Goal: Communication & Community: Answer question/provide support

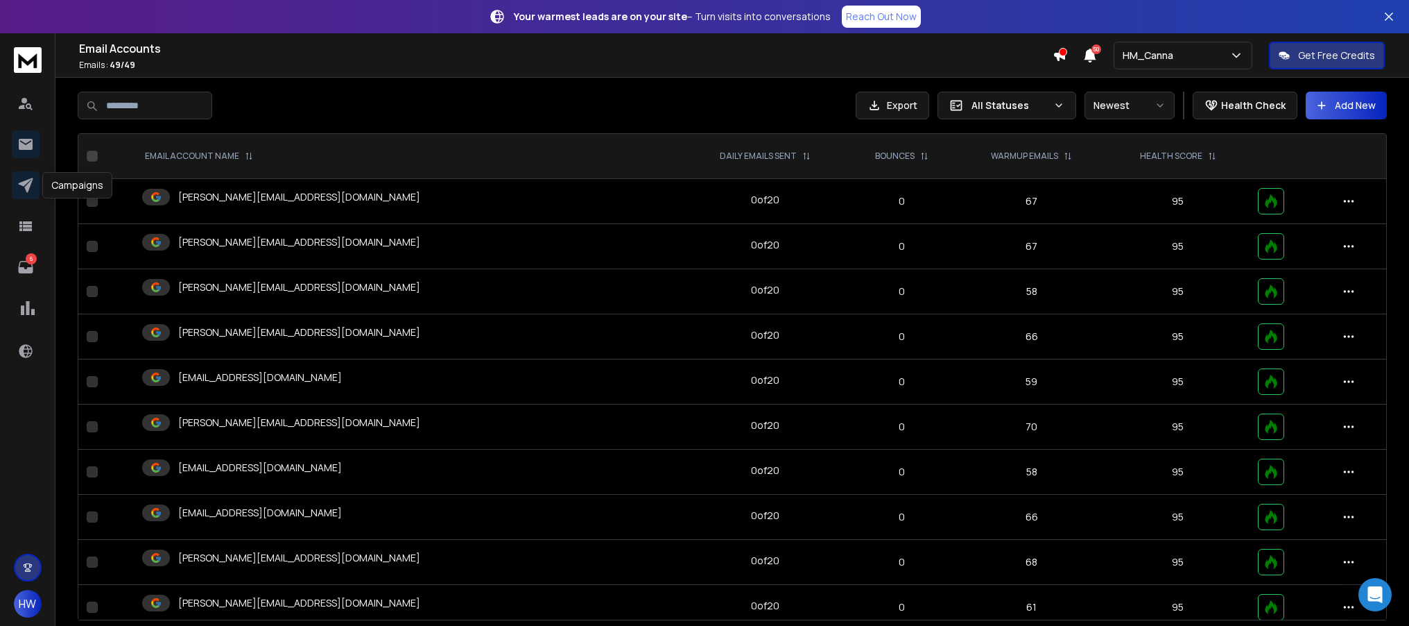
click at [26, 183] on icon at bounding box center [25, 185] width 17 height 17
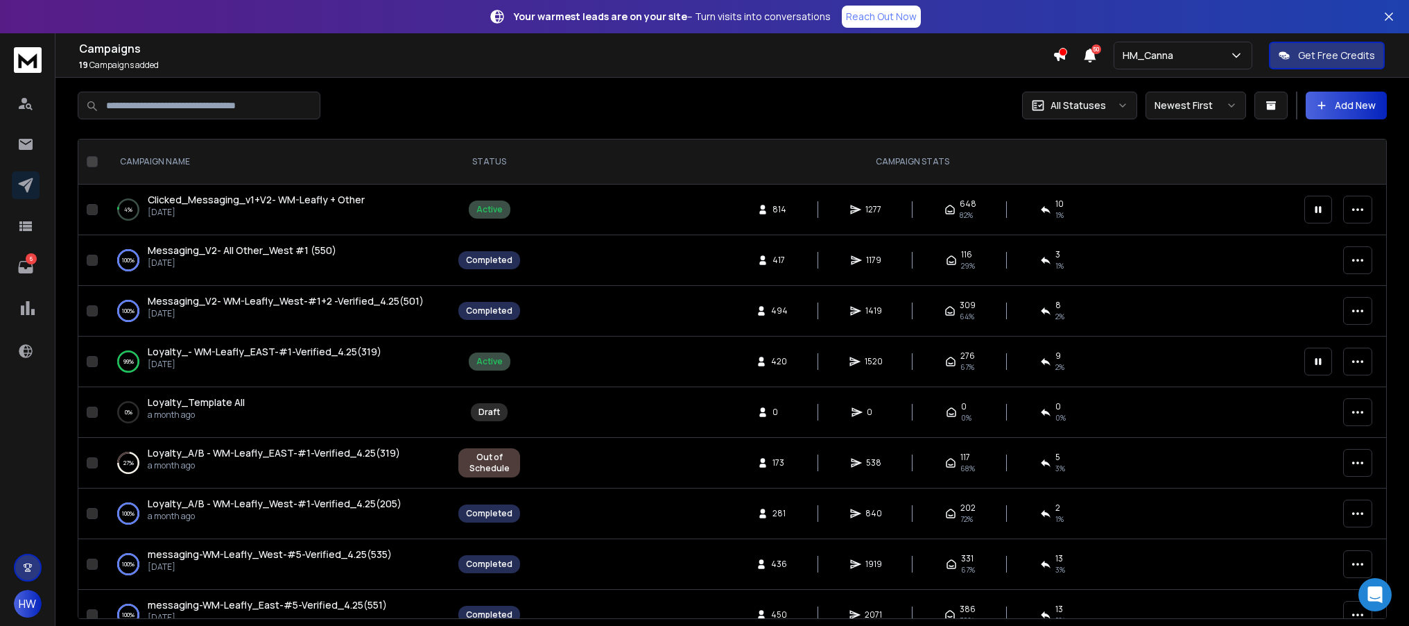
click at [241, 201] on span "Clicked_Messaging_v1+V2- WM-Leafly + Other" at bounding box center [256, 199] width 217 height 13
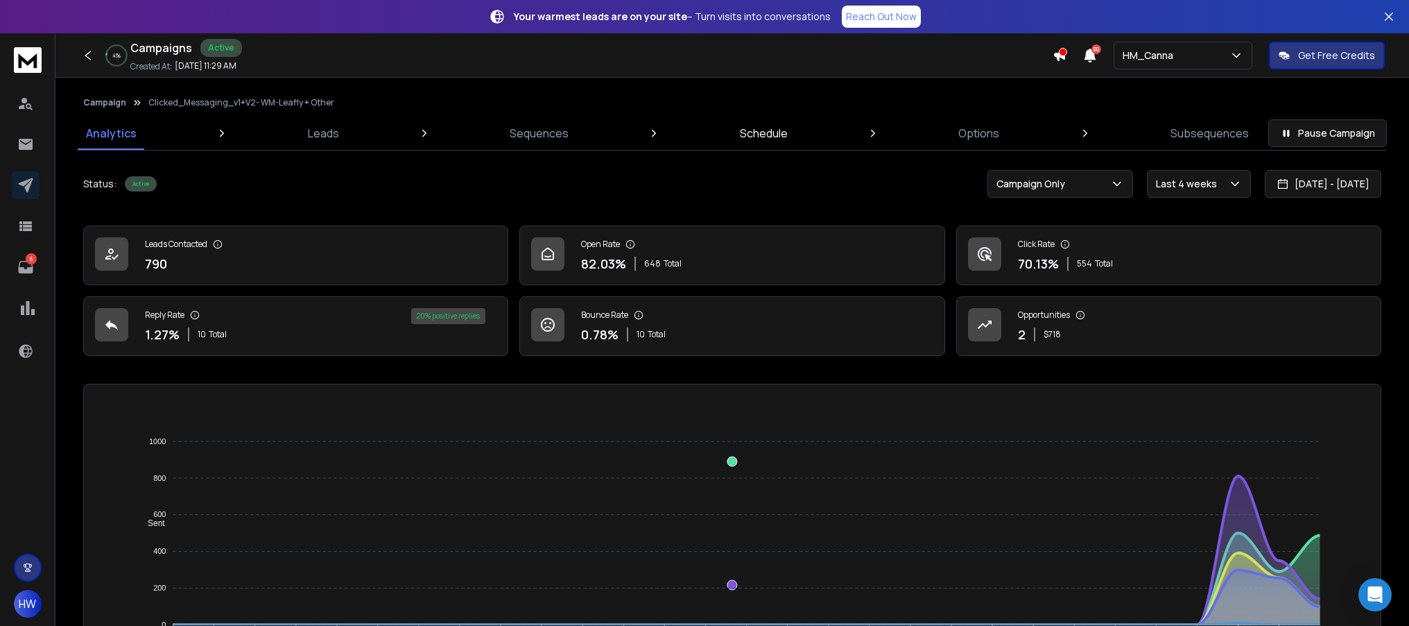
click at [759, 135] on p "Schedule" at bounding box center [764, 133] width 48 height 17
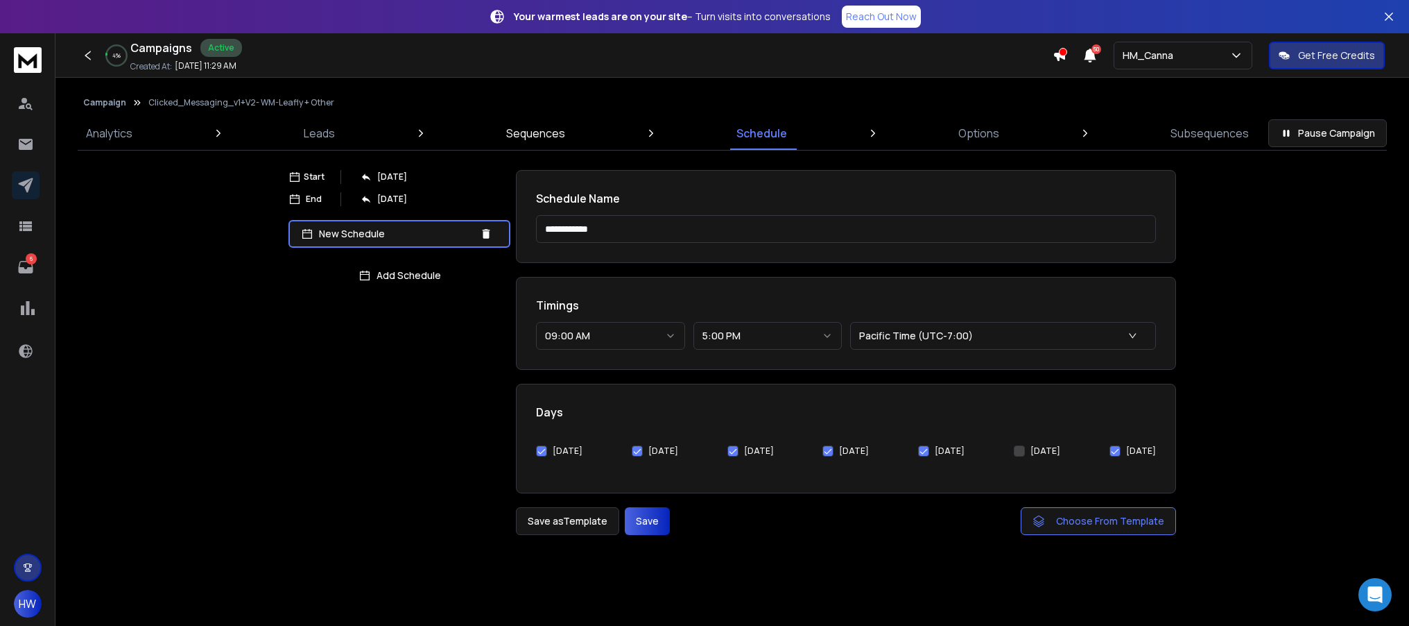
click at [507, 132] on link "Sequences" at bounding box center [536, 133] width 76 height 33
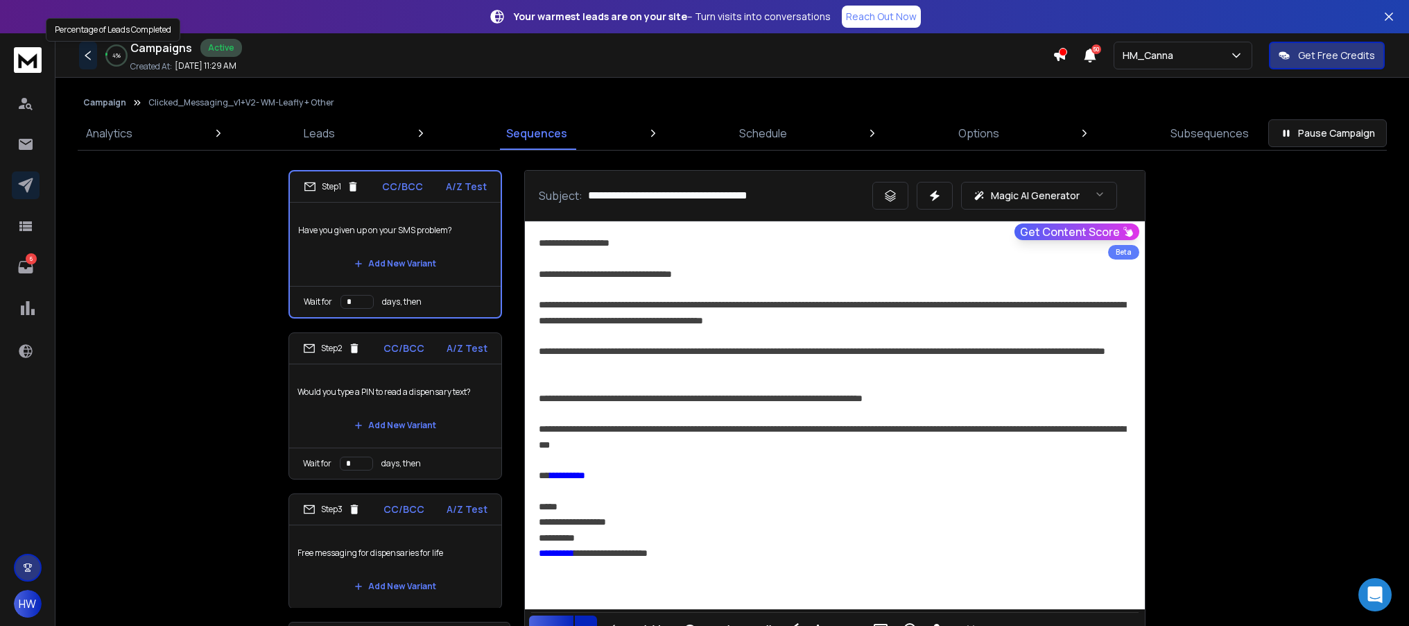
click at [90, 55] on icon at bounding box center [88, 55] width 12 height 12
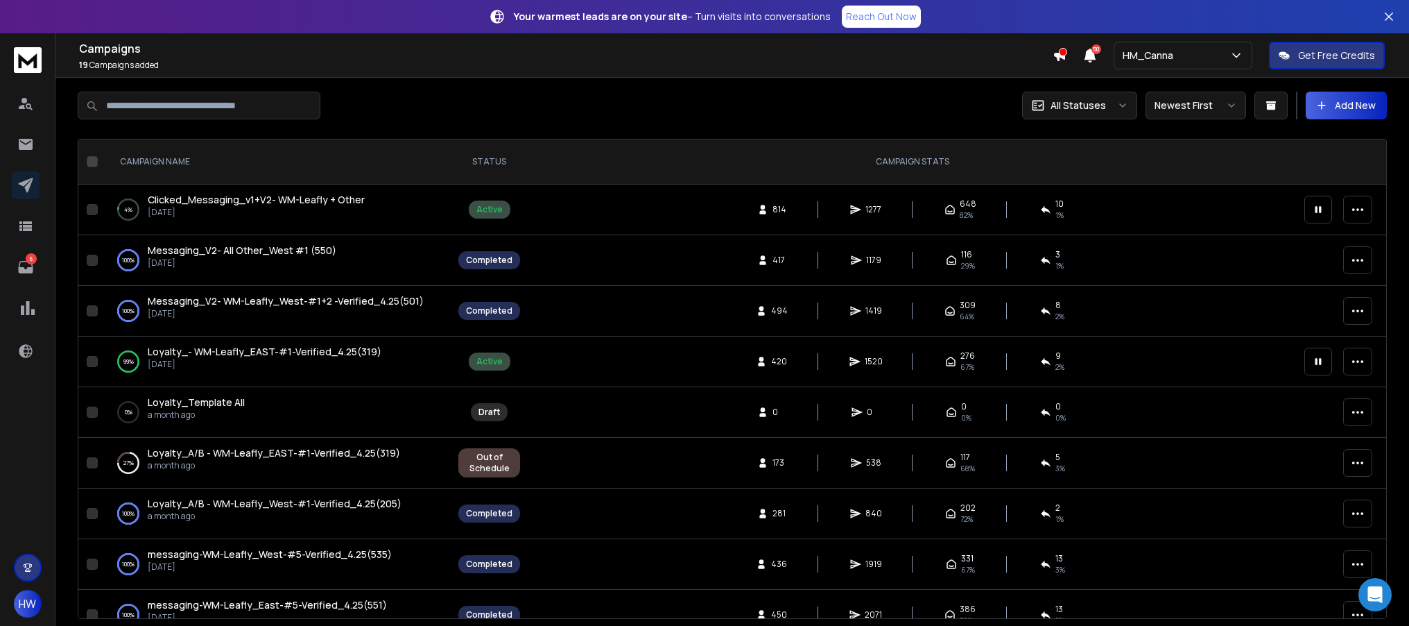
click at [1320, 203] on icon at bounding box center [1318, 209] width 12 height 12
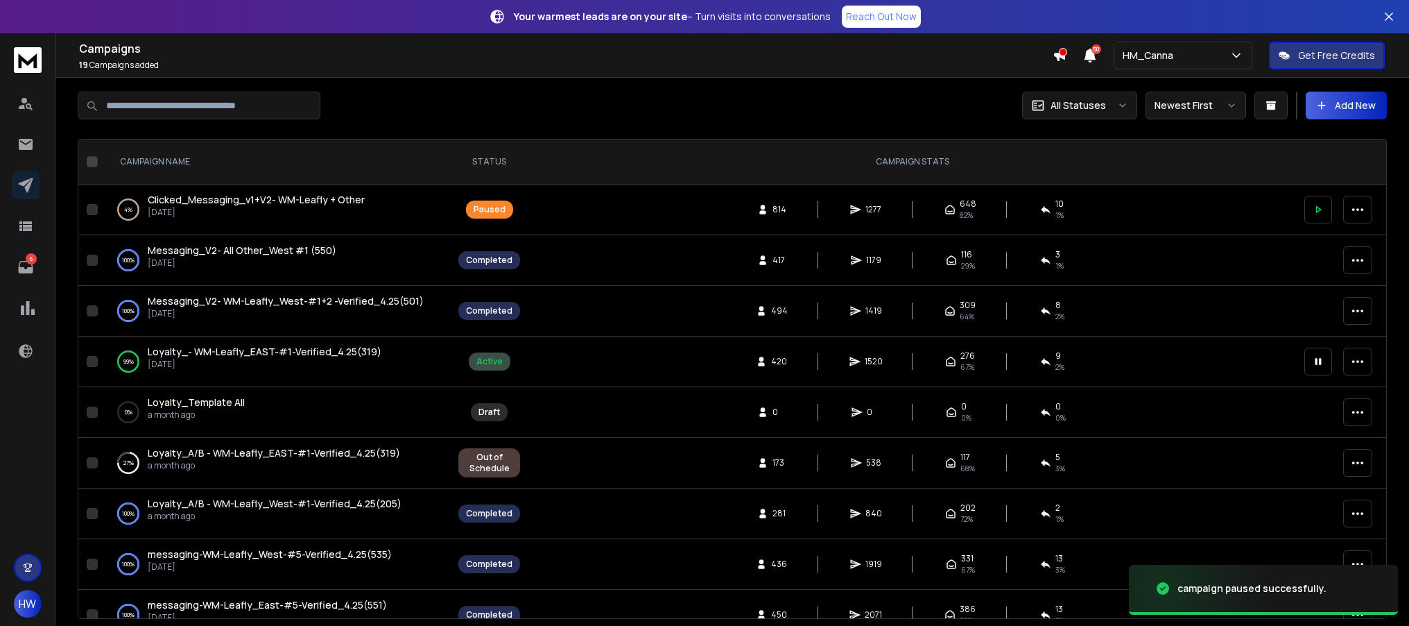
click at [1317, 212] on icon at bounding box center [1319, 210] width 6 height 8
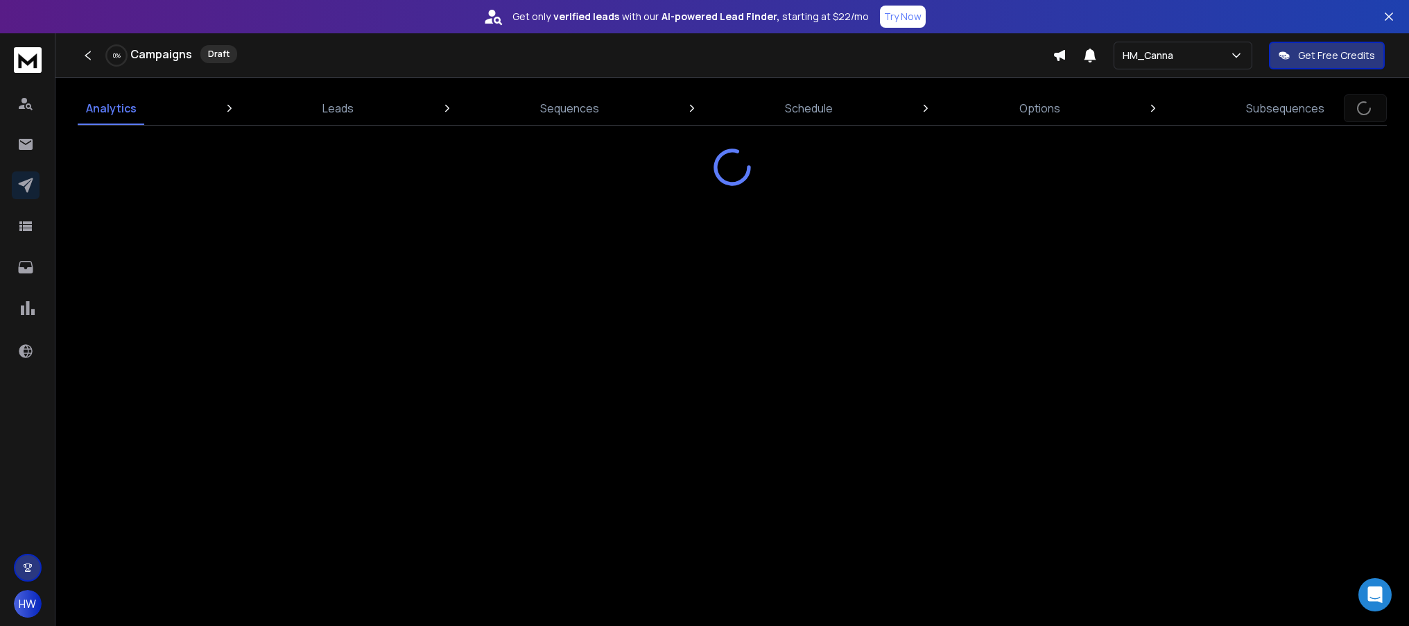
scroll to position [1, 0]
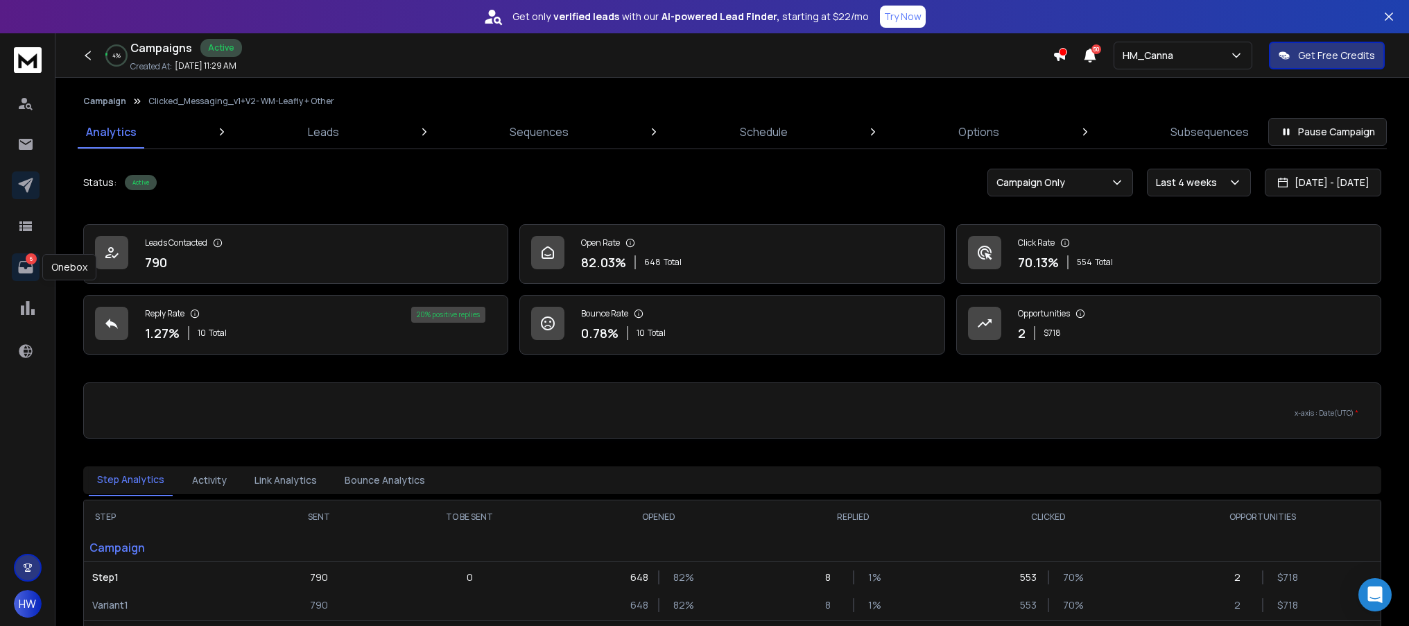
click at [29, 261] on p "6" at bounding box center [31, 258] width 11 height 11
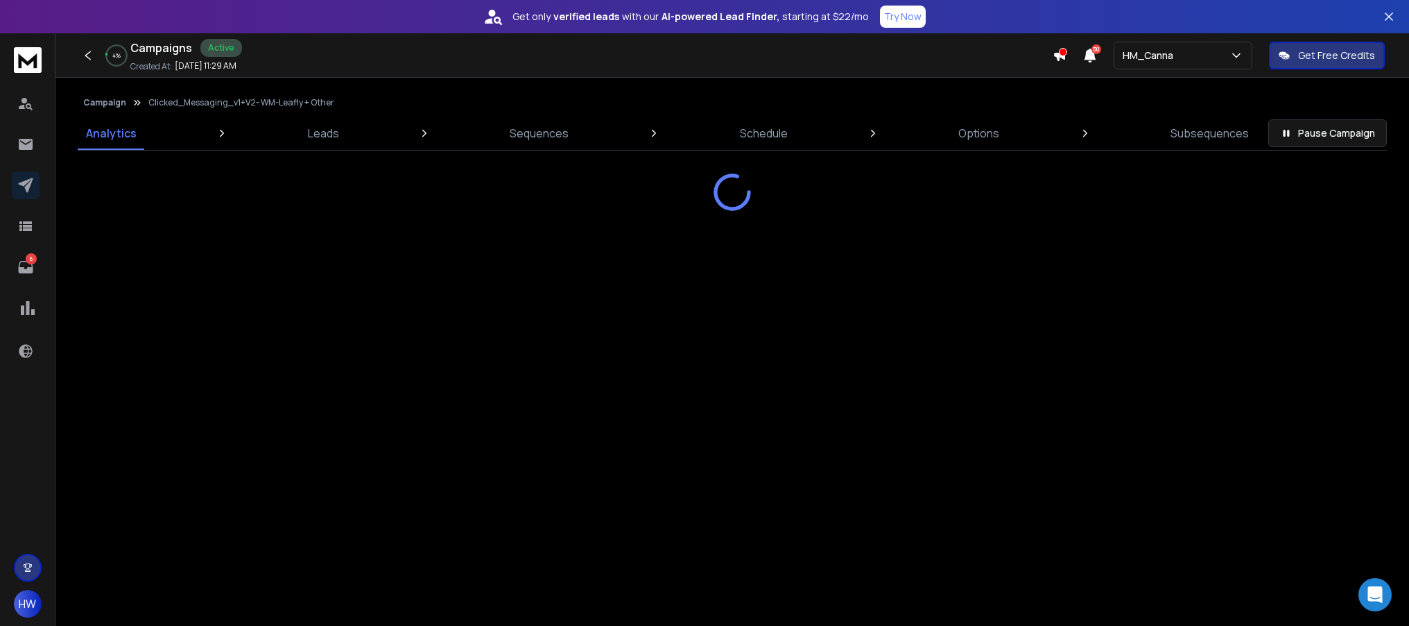
scroll to position [1, 0]
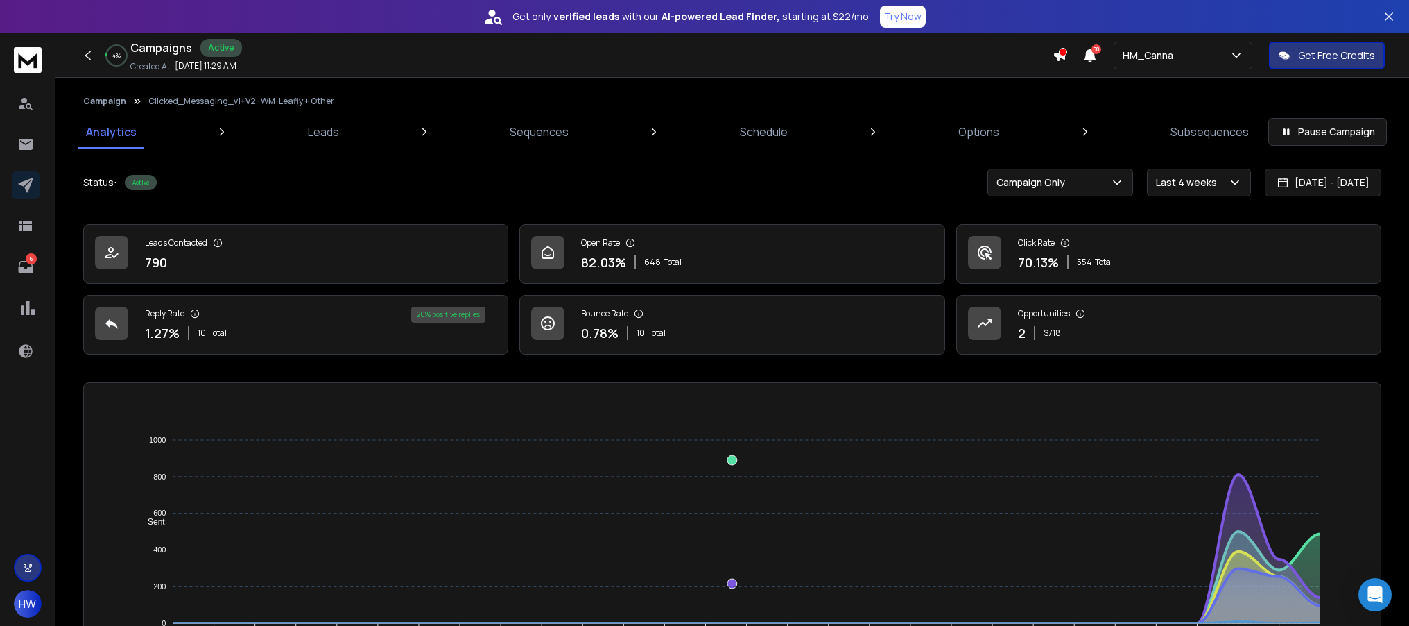
click at [99, 139] on p "Analytics" at bounding box center [111, 131] width 51 height 17
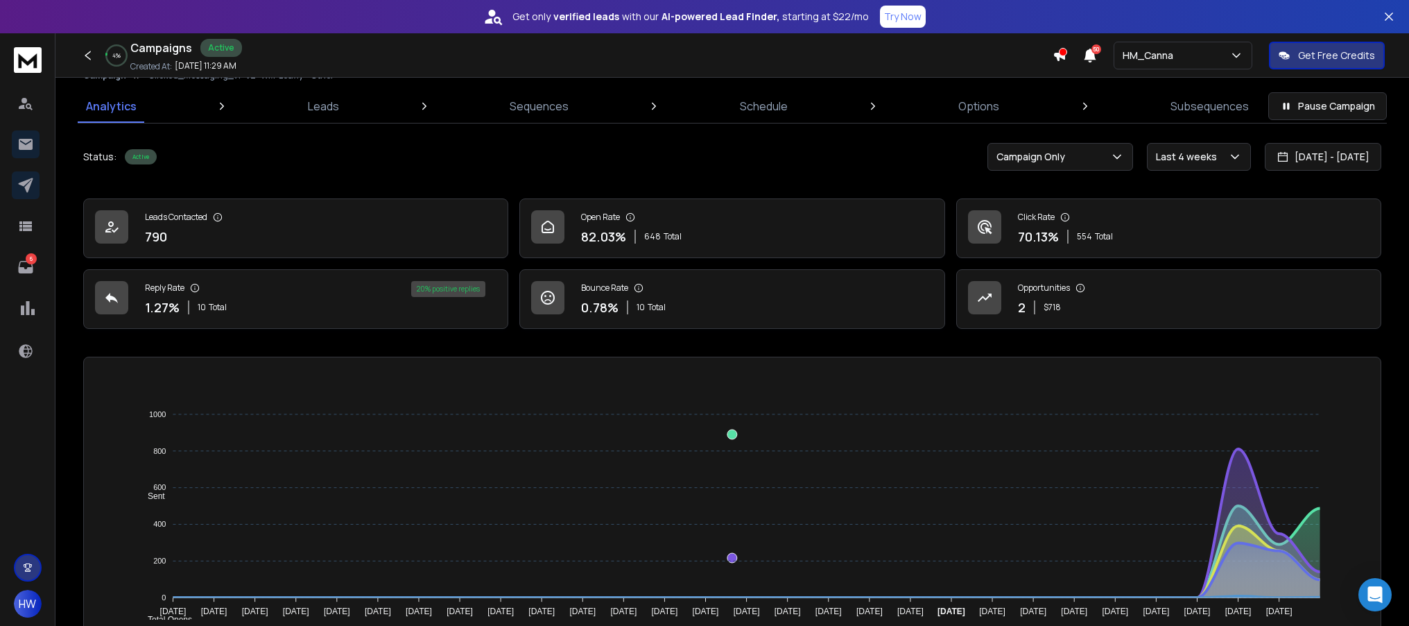
scroll to position [26, 0]
click at [37, 151] on link at bounding box center [26, 144] width 28 height 28
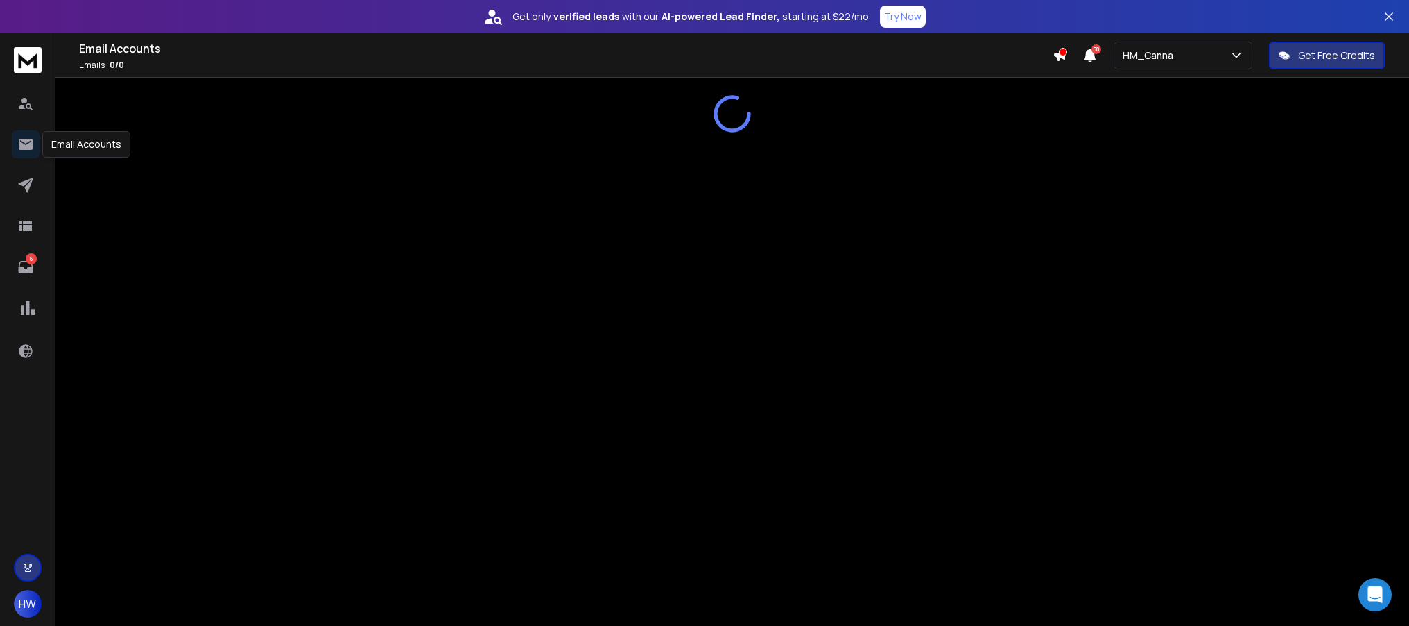
click at [33, 148] on icon at bounding box center [25, 144] width 17 height 17
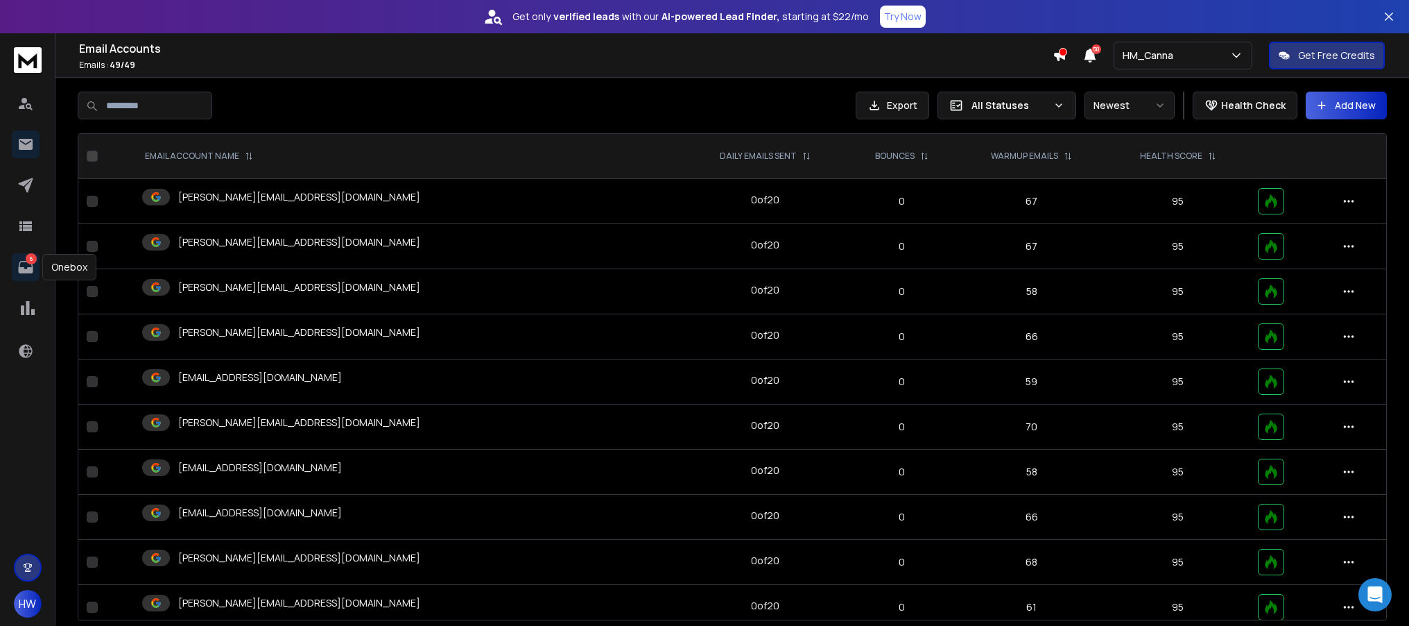
click at [31, 261] on p "6" at bounding box center [31, 258] width 11 height 11
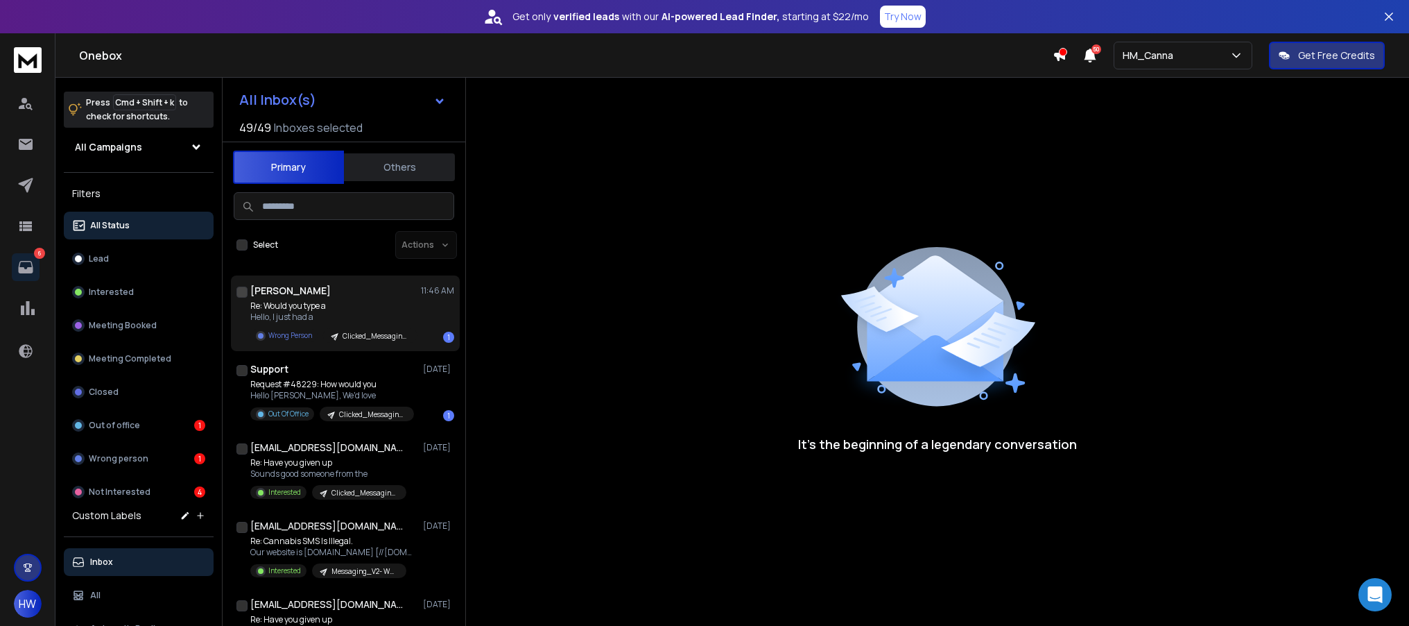
click at [384, 314] on p "Hello, I just had a" at bounding box center [333, 316] width 166 height 11
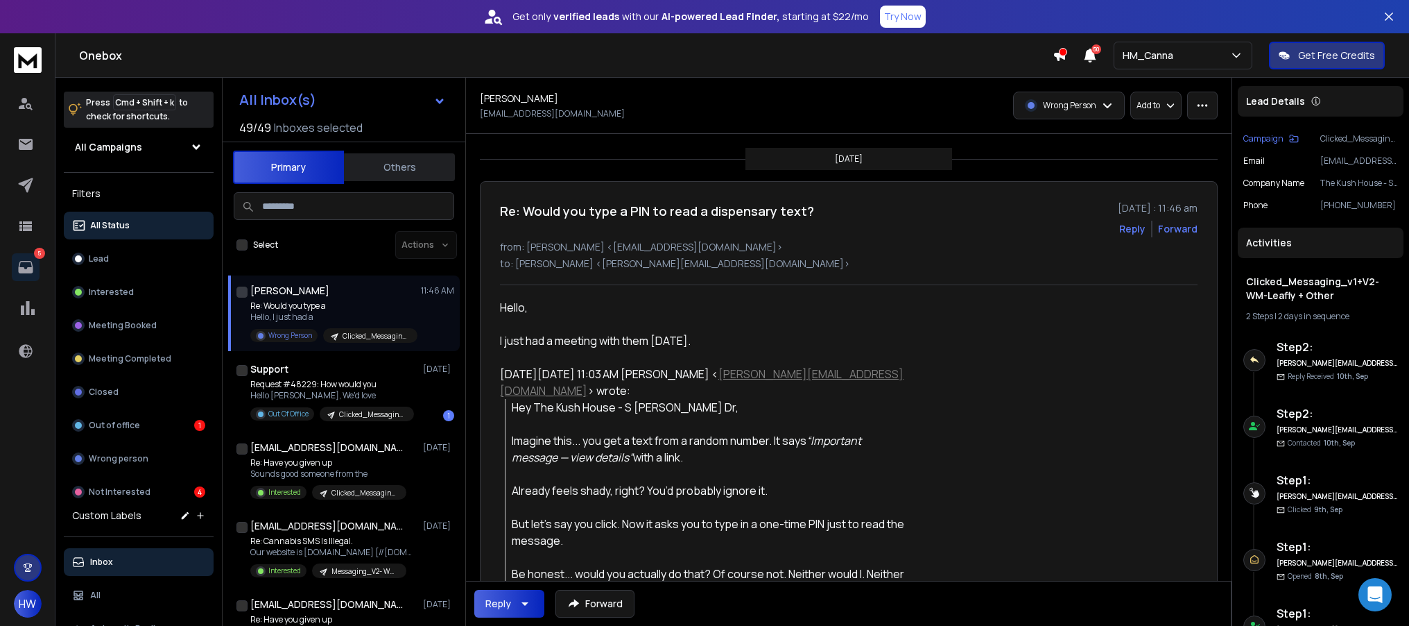
click at [1169, 103] on icon at bounding box center [1171, 106] width 10 height 10
click at [1166, 103] on icon at bounding box center [1171, 106] width 10 height 10
click at [239, 290] on button "button" at bounding box center [242, 291] width 11 height 11
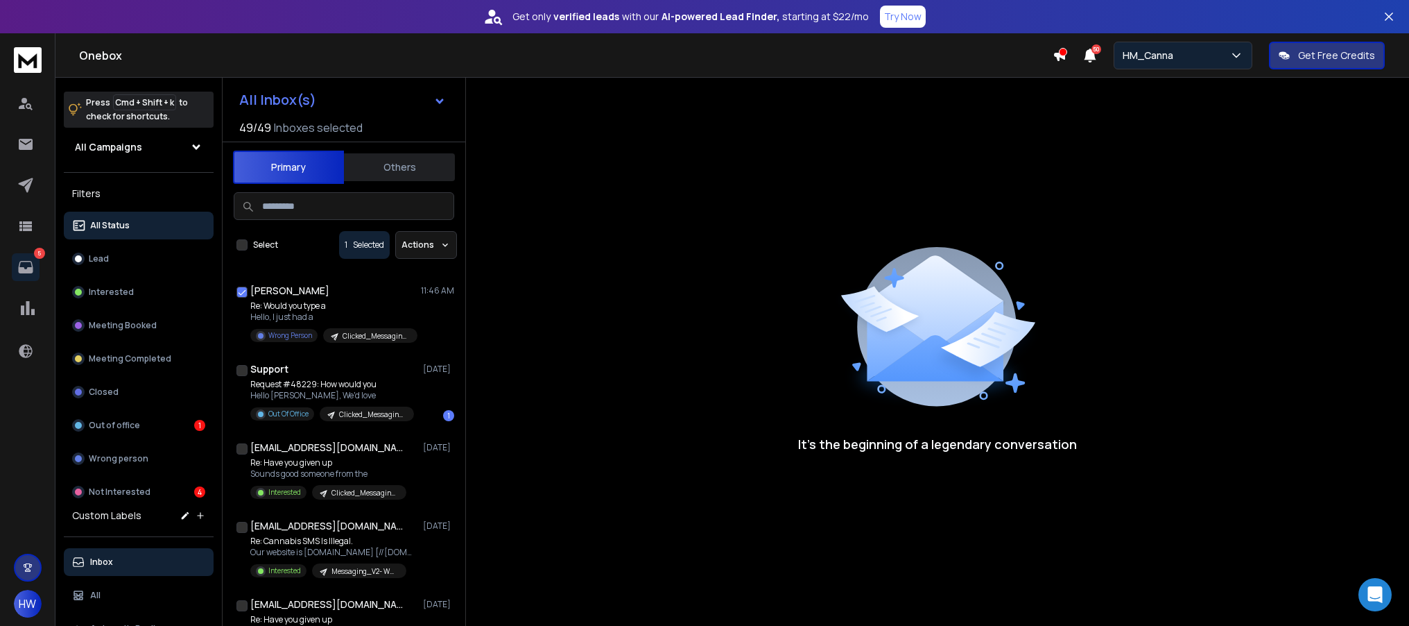
click at [1240, 54] on icon "button" at bounding box center [1236, 54] width 7 height 3
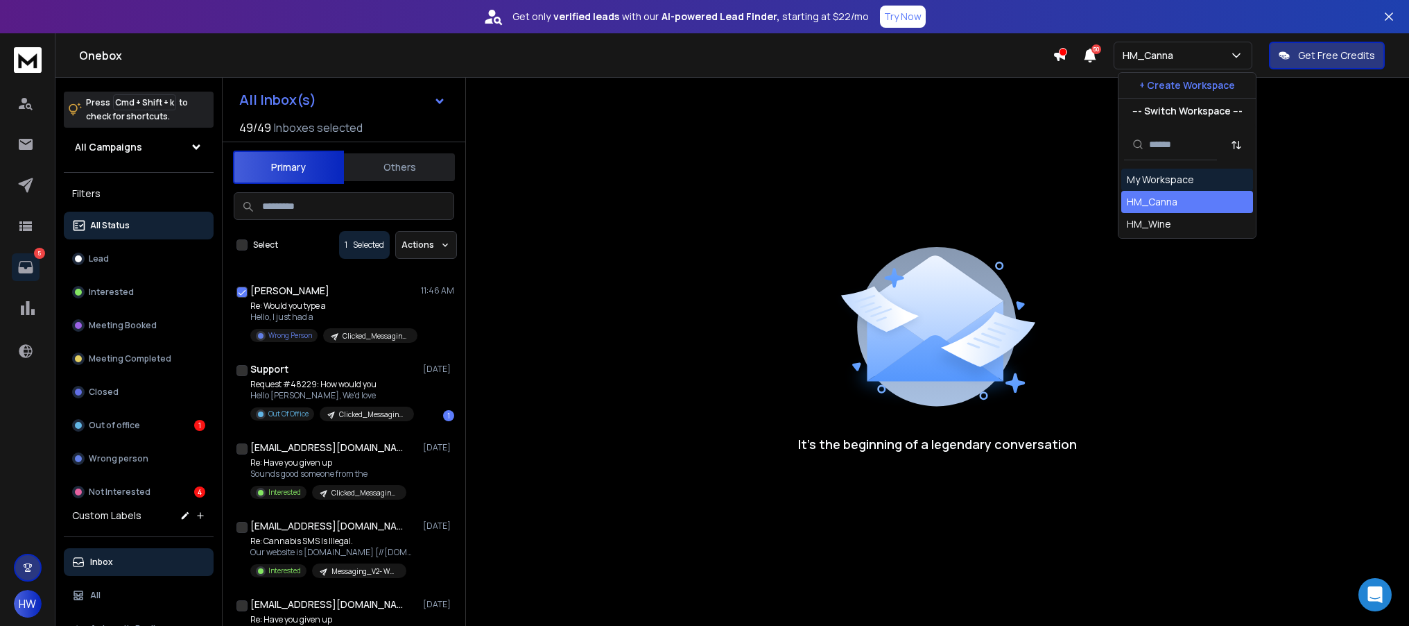
click at [1297, 124] on div "It’s the beginning of a legendary conversation" at bounding box center [937, 344] width 943 height 532
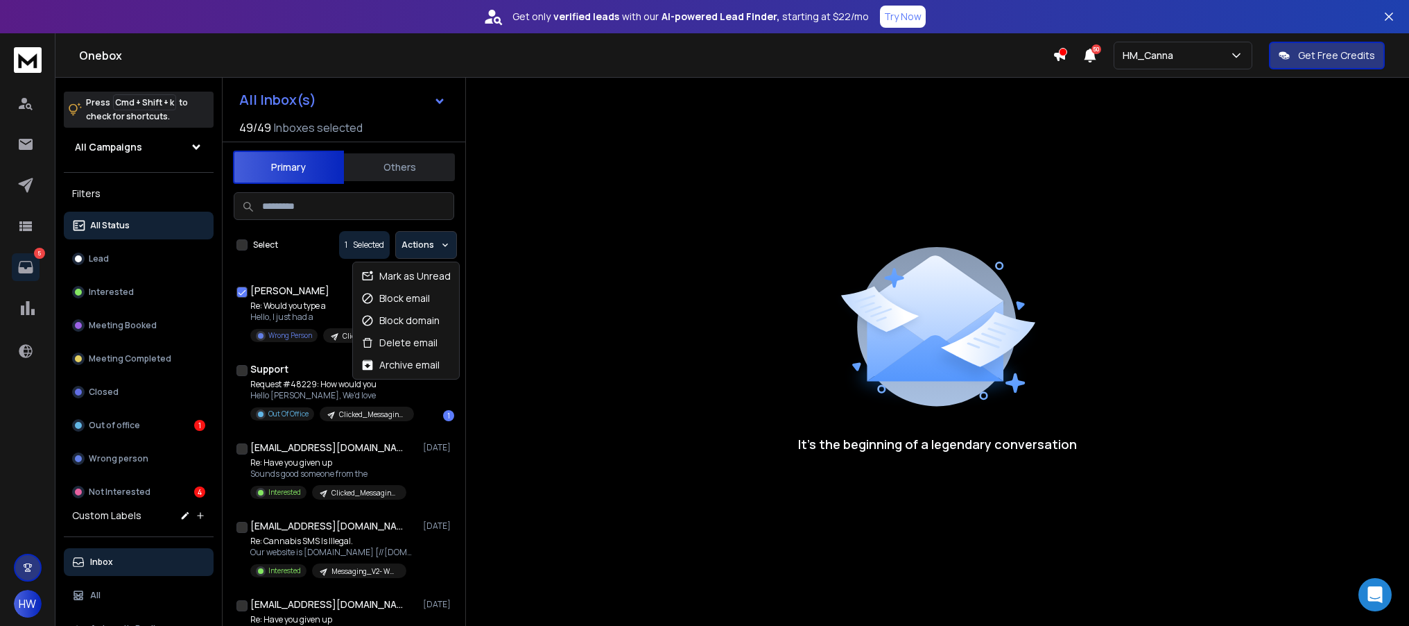
click at [430, 243] on p "Actions" at bounding box center [418, 244] width 33 height 11
click at [278, 276] on div "[PERSON_NAME] 11:46 AM Re: Would you type a Hello, I just had a Wrong Person Cl…" at bounding box center [345, 313] width 229 height 76
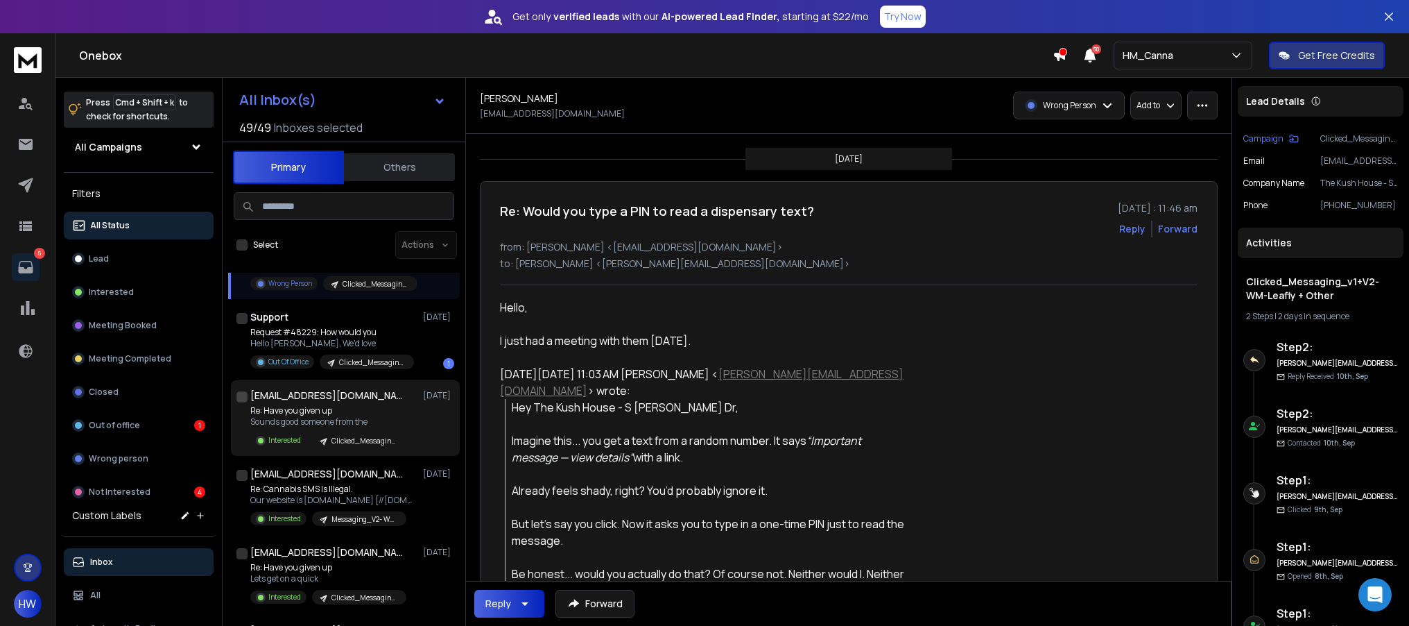
scroll to position [58, 0]
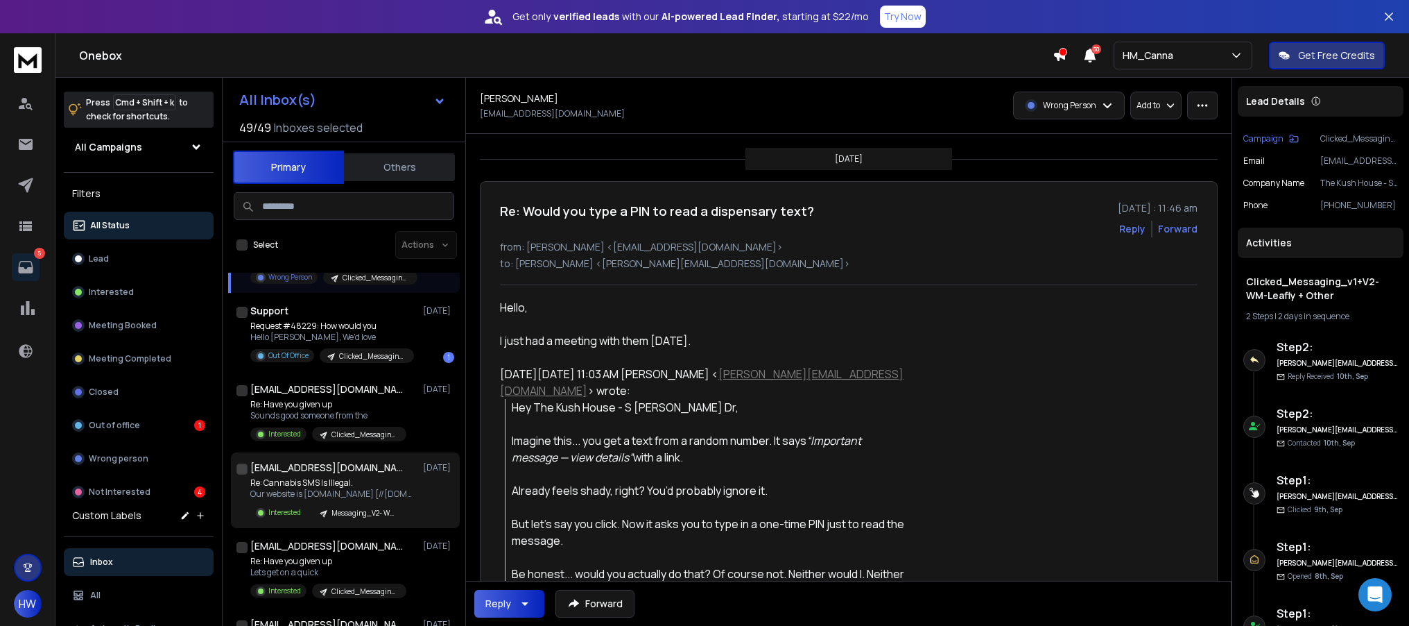
click at [313, 467] on h1 "[EMAIL_ADDRESS][DOMAIN_NAME]" at bounding box center [326, 468] width 153 height 14
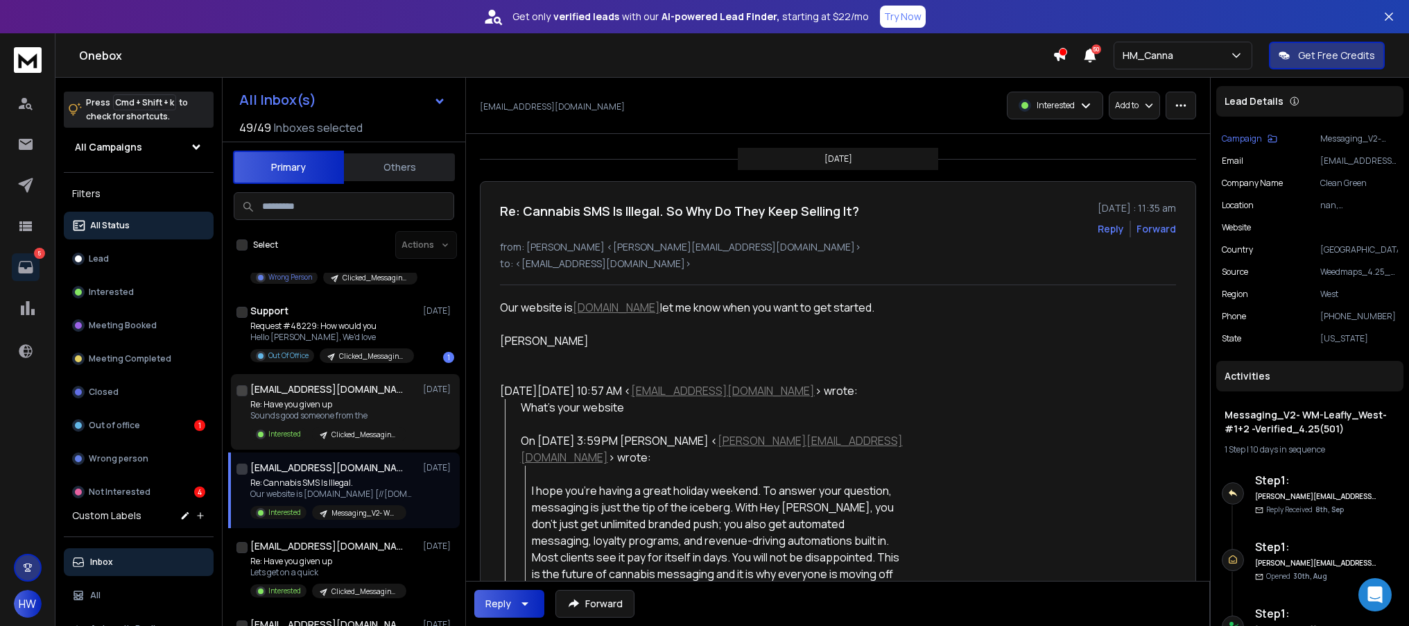
click at [245, 392] on button "button" at bounding box center [242, 390] width 11 height 11
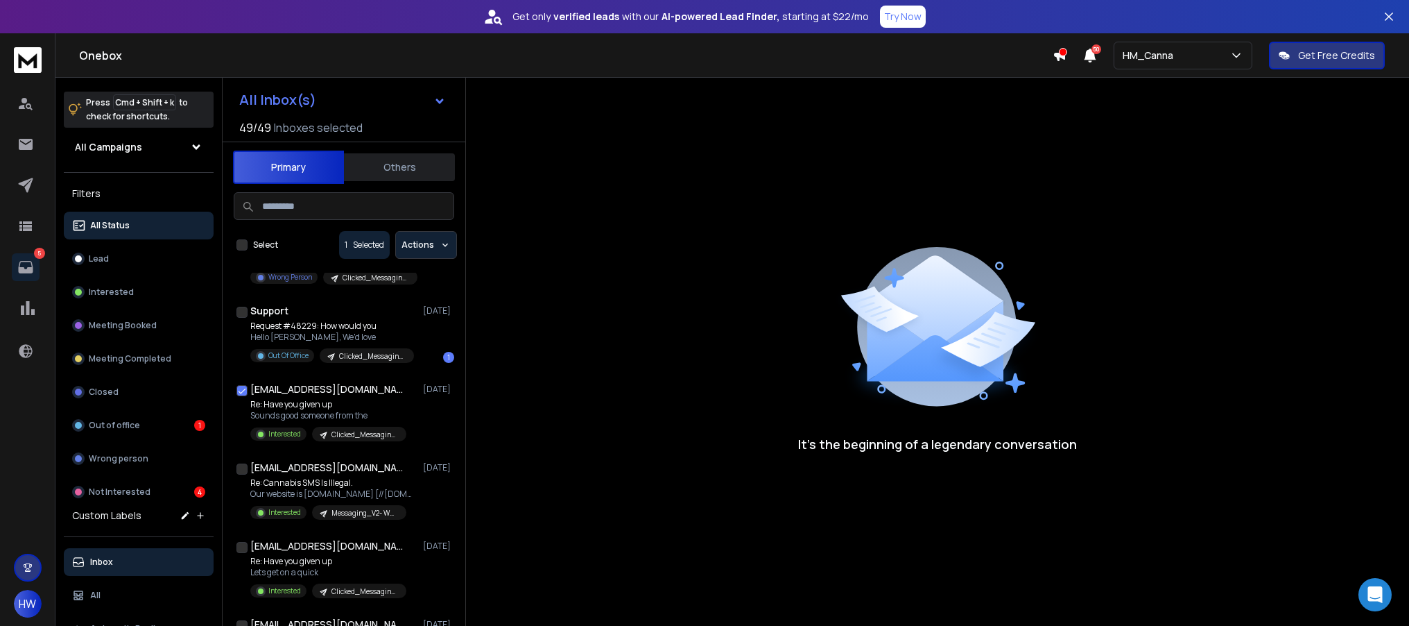
click at [427, 241] on p "Actions" at bounding box center [418, 244] width 33 height 11
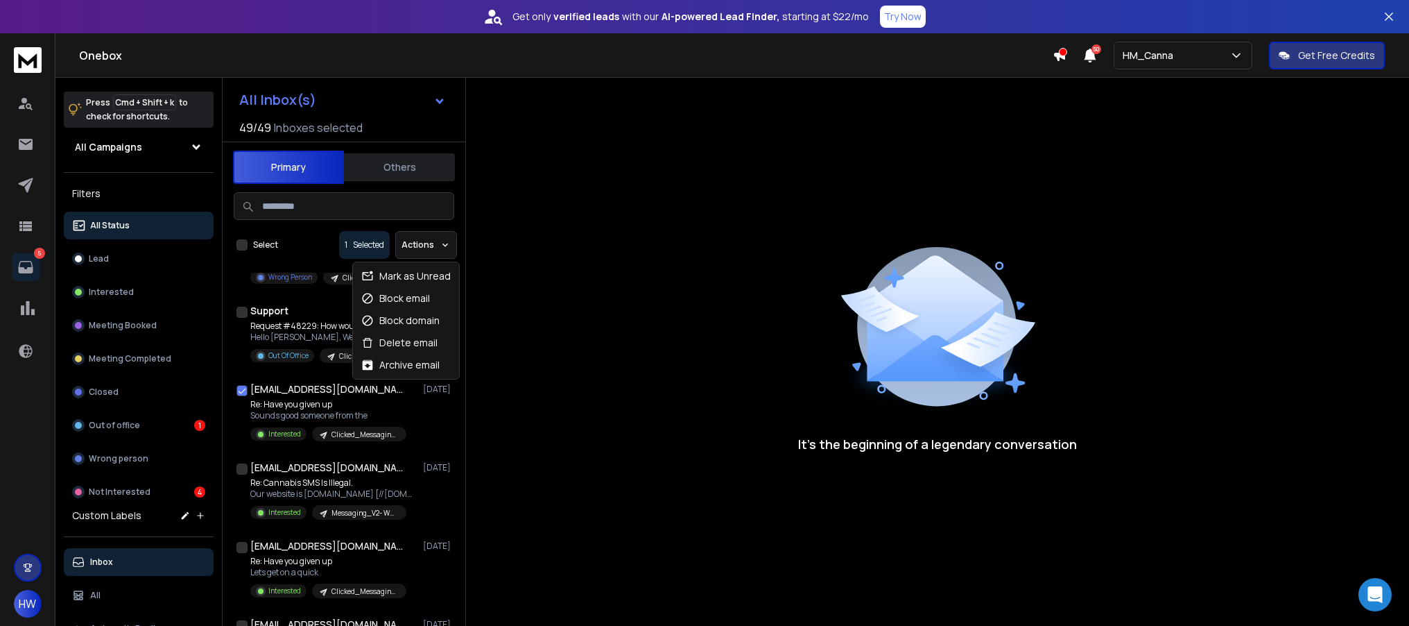
click at [527, 243] on div "It’s the beginning of a legendary conversation" at bounding box center [937, 344] width 943 height 532
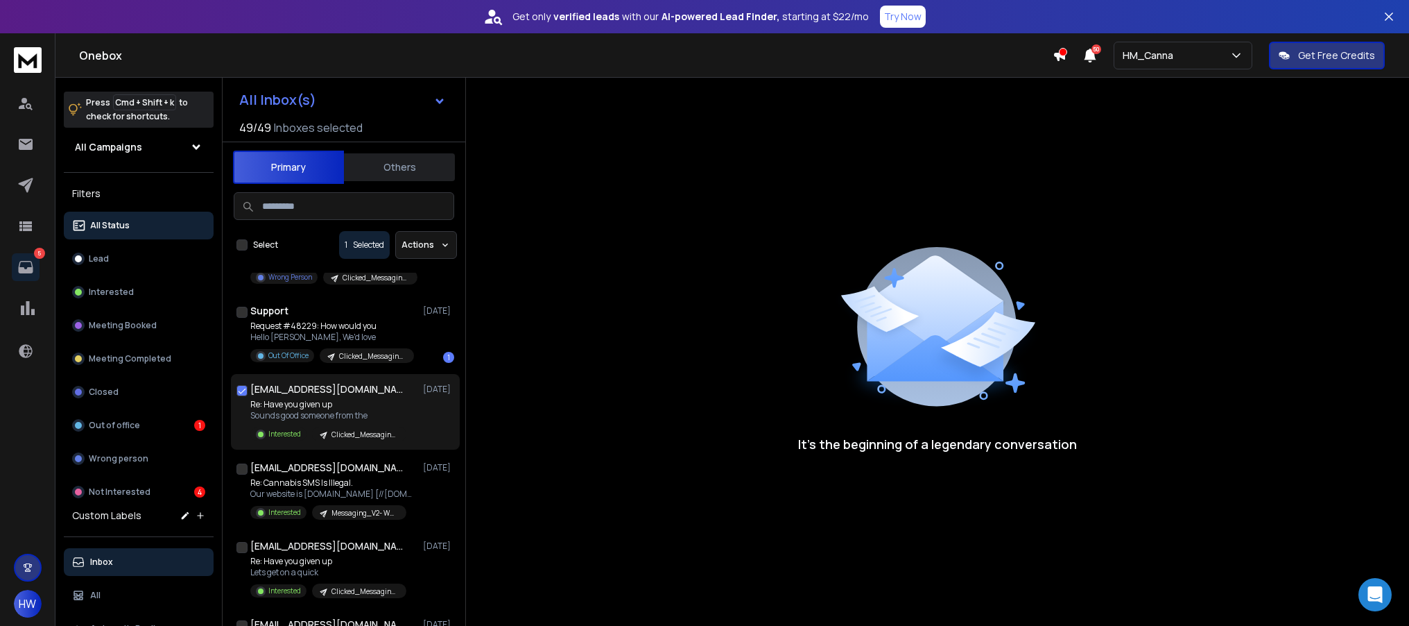
click at [240, 387] on button "button" at bounding box center [242, 390] width 11 height 11
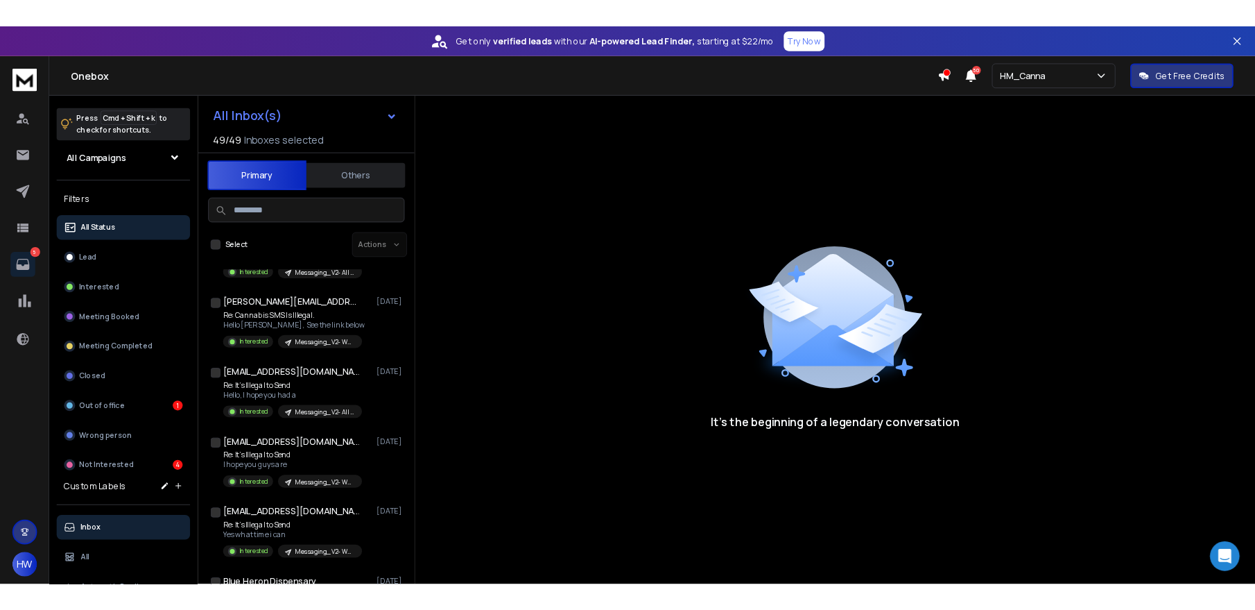
scroll to position [537, 0]
